Goal: Find contact information: Find contact information

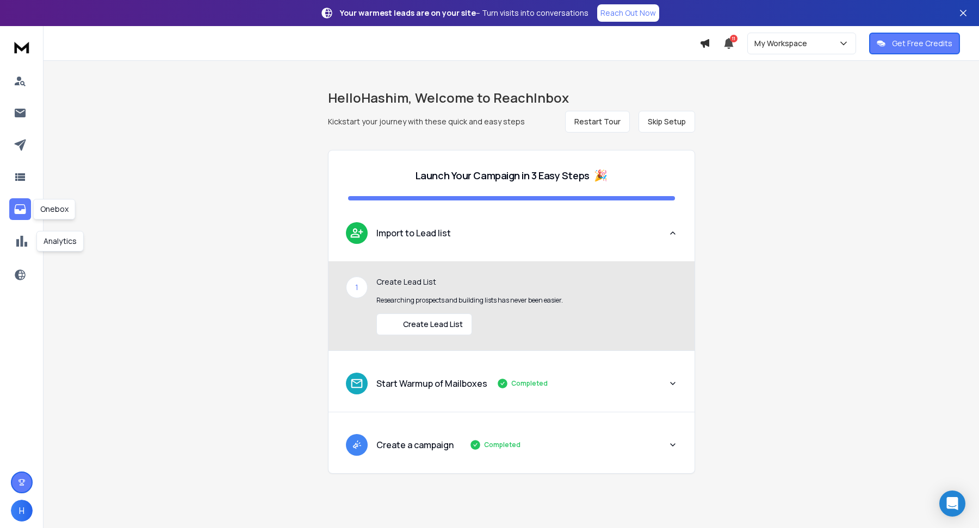
click at [24, 207] on icon at bounding box center [19, 209] width 11 height 10
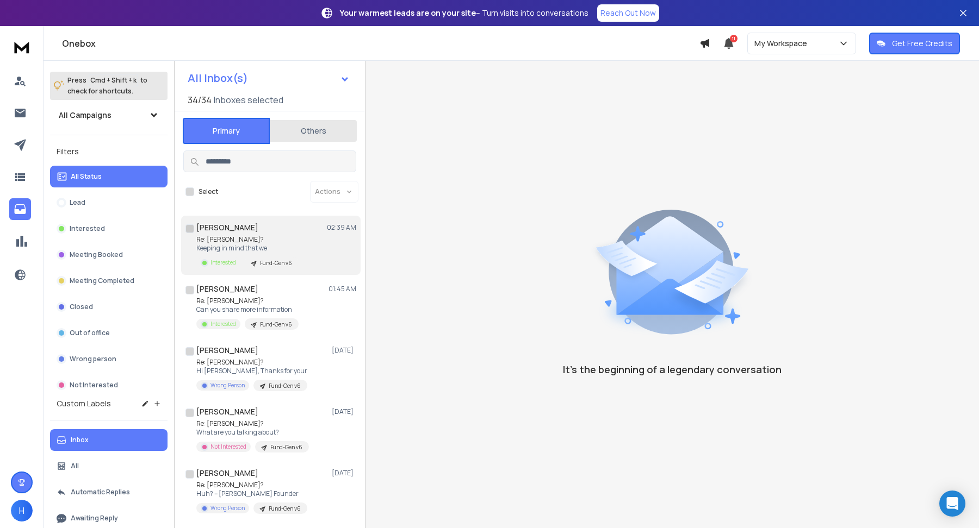
click at [315, 271] on div "[PERSON_NAME] 02:39 AM Re: [PERSON_NAME]? Keeping in mind that we Interested Fu…" at bounding box center [270, 245] width 179 height 59
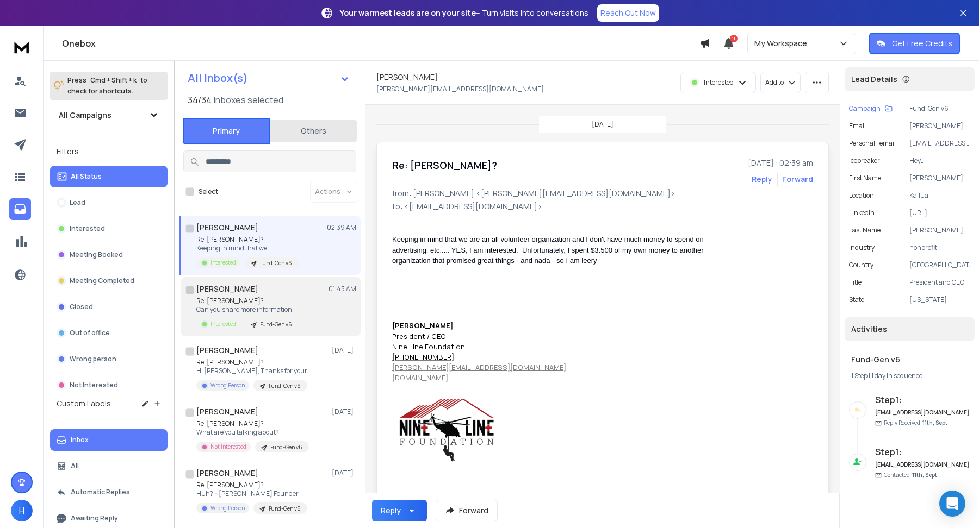
click at [303, 320] on div "Re: [PERSON_NAME]? Can you share more information Interested Fund-Gen v6" at bounding box center [276, 313] width 160 height 33
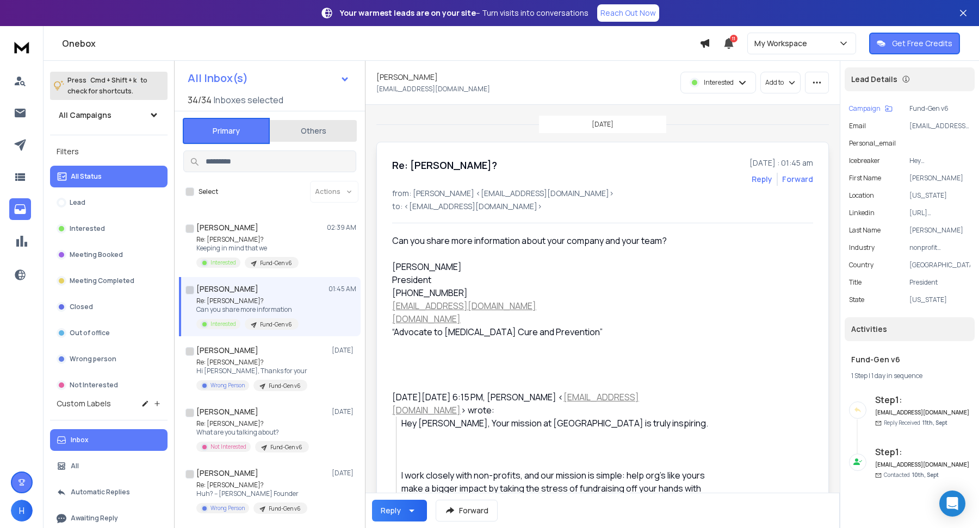
click at [413, 264] on div "[PERSON_NAME] President [PHONE_NUMBER] [PERSON_NAME][EMAIL_ADDRESS][DOMAIN_NAME…" at bounding box center [551, 312] width 318 height 104
copy div "[PERSON_NAME]"
